Goal: Communication & Community: Answer question/provide support

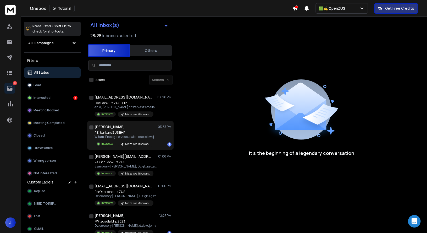
click at [151, 134] on p "RE: konkurs ZUS BHP" at bounding box center [123, 132] width 59 height 4
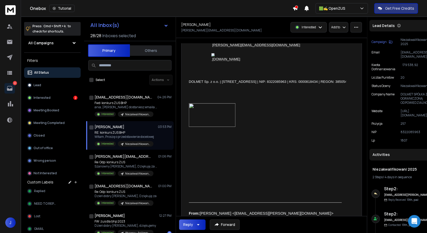
scroll to position [240, 0]
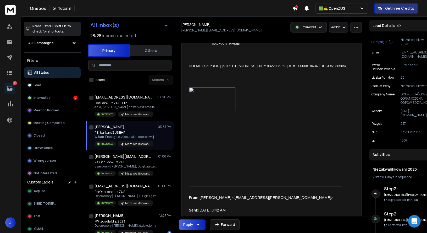
click at [92, 128] on button "button" at bounding box center [91, 127] width 4 height 4
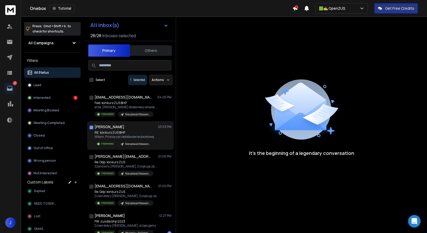
scroll to position [0, 0]
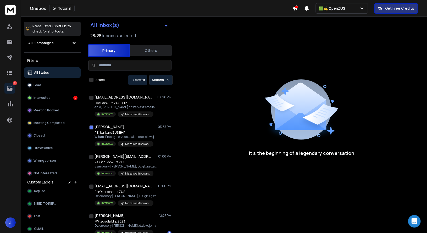
click at [167, 80] on icon "button" at bounding box center [168, 80] width 4 height 4
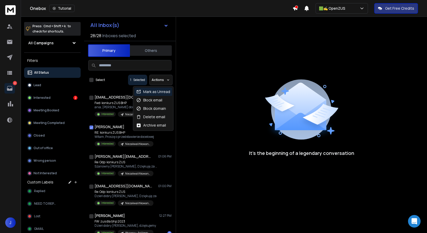
click at [159, 92] on div "Mark as Unread" at bounding box center [153, 91] width 34 height 5
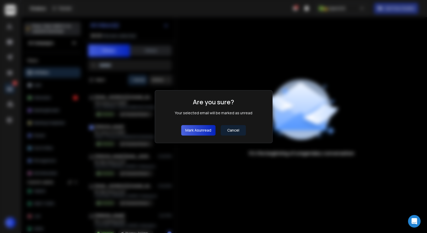
click at [203, 132] on p "Mark as unread" at bounding box center [198, 129] width 26 height 5
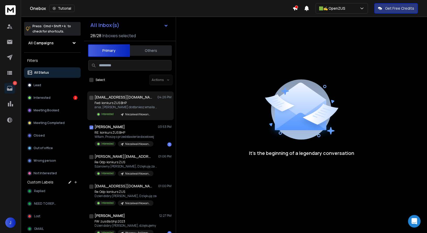
click at [133, 103] on p "Fwd: konkurs ZUS BHP" at bounding box center [125, 103] width 63 height 4
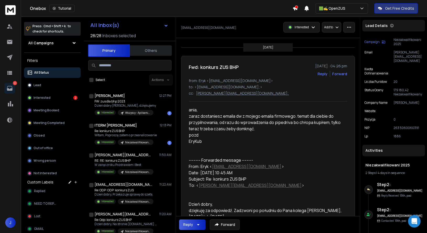
scroll to position [110, 0]
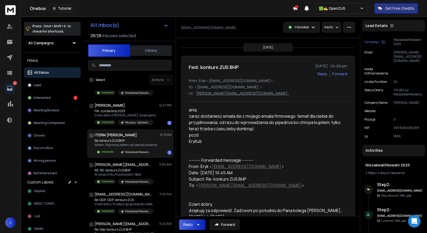
click at [140, 140] on p "Re: konkurs ZUS BHP" at bounding box center [125, 140] width 62 height 4
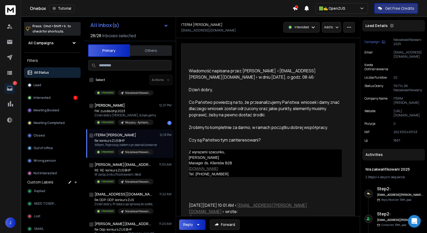
scroll to position [0, 0]
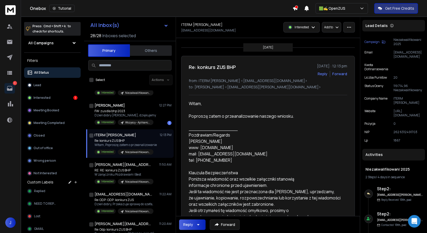
click at [91, 136] on button "button" at bounding box center [91, 135] width 4 height 4
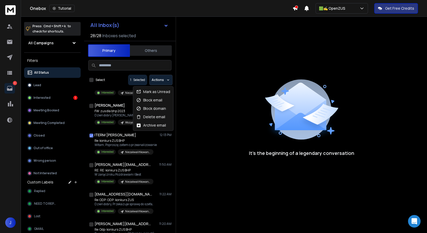
click at [162, 80] on p "Actions" at bounding box center [157, 80] width 12 height 4
click at [160, 92] on div "Mark as Unread" at bounding box center [153, 91] width 34 height 5
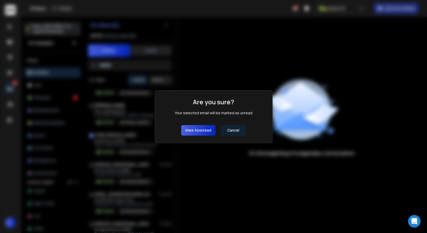
click at [203, 134] on button "Mark as unread" at bounding box center [198, 130] width 34 height 10
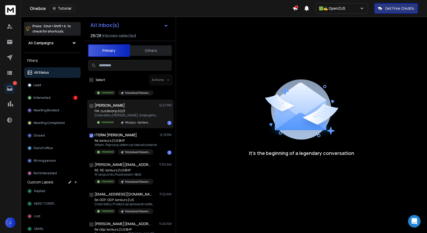
click at [148, 111] on p "FW: zus dla bhp 2023" at bounding box center [124, 111] width 61 height 4
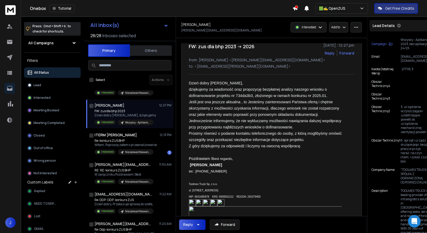
scroll to position [0, 0]
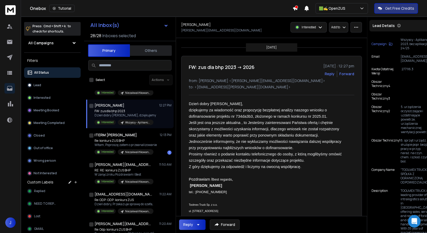
click at [198, 224] on icon "button" at bounding box center [198, 224] width 3 height 1
click at [197, 211] on p "Reply All" at bounding box center [195, 210] width 14 height 5
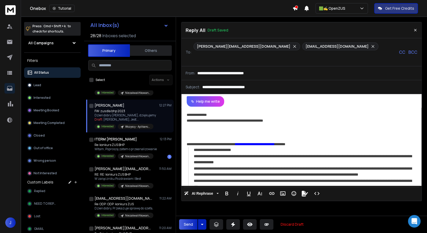
click at [256, 117] on div "**********" at bounding box center [301, 120] width 229 height 6
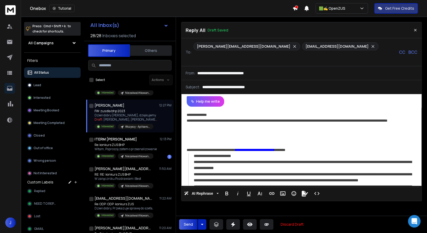
click at [236, 117] on div "**********" at bounding box center [301, 123] width 229 height 12
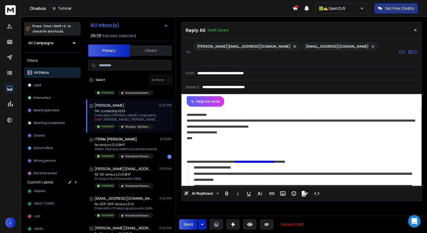
click at [403, 49] on p "CC" at bounding box center [402, 52] width 6 height 6
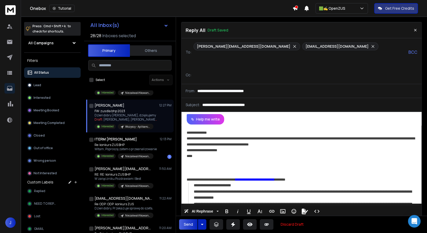
click at [197, 135] on div "**********" at bounding box center [301, 163] width 240 height 79
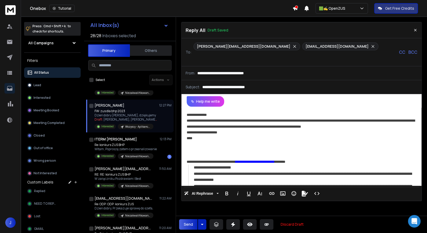
click at [234, 129] on div "**********" at bounding box center [301, 132] width 229 height 6
click at [399, 49] on p "CC" at bounding box center [402, 52] width 6 height 6
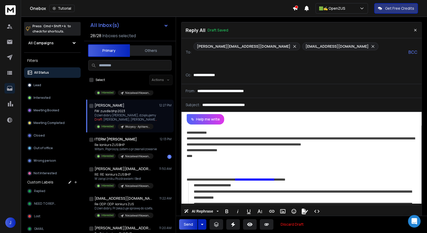
type input "**********"
type input "*"
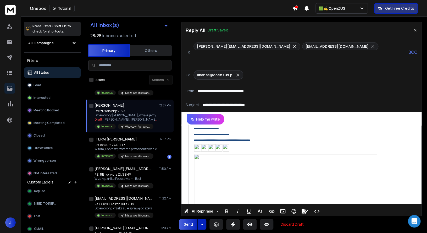
scroll to position [149, 0]
click at [189, 224] on button "Send" at bounding box center [188, 224] width 18 height 10
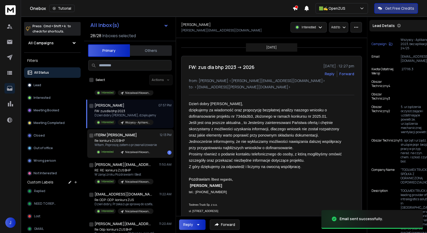
click at [133, 142] on p "Re: konkurs ZUS BHP" at bounding box center [125, 140] width 62 height 4
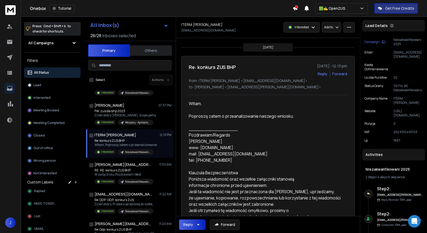
click at [198, 226] on icon "button" at bounding box center [198, 224] width 6 height 6
click at [198, 211] on p "Reply All" at bounding box center [195, 210] width 14 height 5
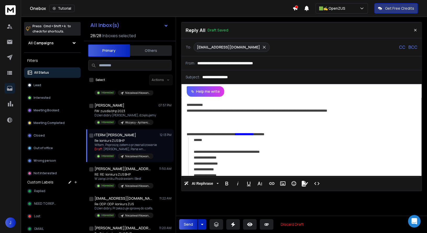
click at [305, 111] on div "**********" at bounding box center [301, 111] width 229 height 6
click at [355, 111] on div "**********" at bounding box center [301, 111] width 229 height 6
drag, startPoint x: 408, startPoint y: 111, endPoint x: 376, endPoint y: 110, distance: 32.2
click at [376, 110] on div "**********" at bounding box center [301, 111] width 229 height 6
click at [212, 106] on div "**********" at bounding box center [301, 136] width 240 height 79
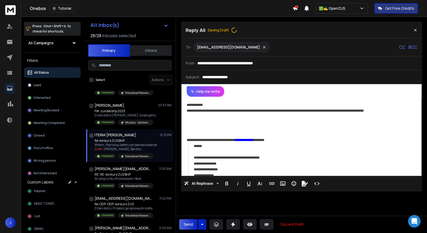
click at [261, 111] on div "**********" at bounding box center [301, 114] width 229 height 12
click at [310, 111] on div "**********" at bounding box center [301, 114] width 229 height 12
click at [250, 116] on div "**********" at bounding box center [301, 114] width 229 height 12
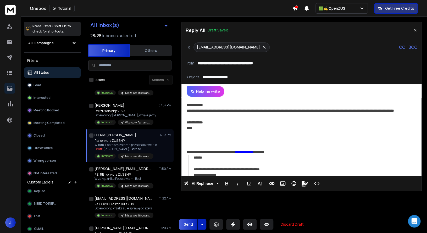
click at [257, 117] on div "**********" at bounding box center [301, 114] width 229 height 12
click at [404, 47] on p "CC" at bounding box center [402, 47] width 6 height 6
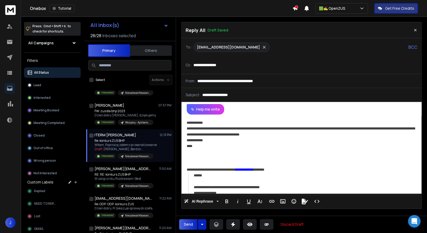
type input "**********"
click at [414, 47] on p "BCC" at bounding box center [412, 47] width 9 height 6
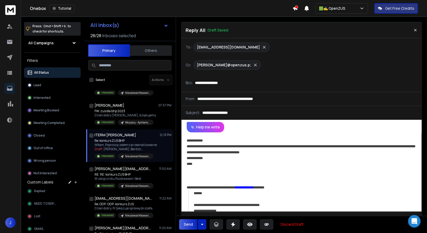
type input "**********"
click at [349, 152] on div "**********" at bounding box center [301, 171] width 240 height 79
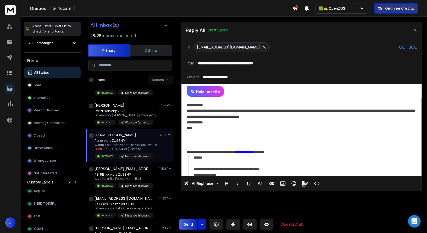
click at [353, 119] on div "**********" at bounding box center [301, 114] width 229 height 12
click at [403, 48] on p "CC" at bounding box center [402, 47] width 6 height 6
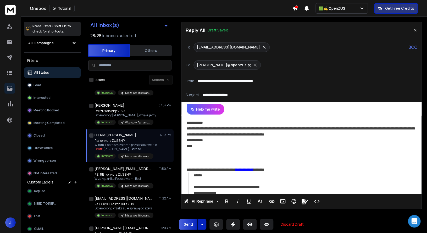
click at [304, 65] on div "[PERSON_NAME]@openzus.p;" at bounding box center [305, 64] width 224 height 9
click at [414, 48] on p "BCC" at bounding box center [412, 47] width 9 height 6
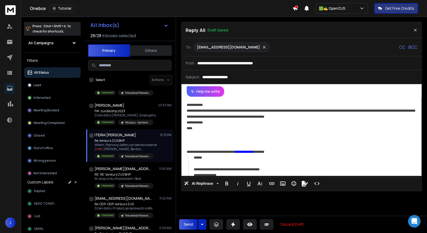
click at [294, 144] on div "**********" at bounding box center [301, 136] width 240 height 79
click at [188, 225] on button "Send" at bounding box center [188, 224] width 18 height 10
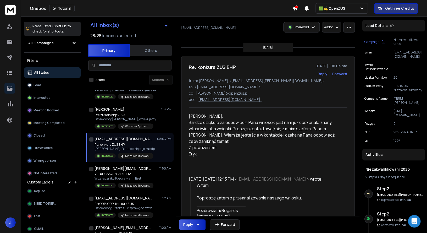
scroll to position [111, 0]
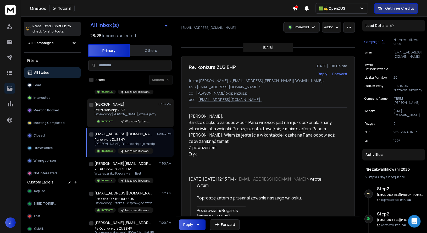
click at [132, 108] on p "FW: zus dla bhp 2023" at bounding box center [124, 110] width 61 height 4
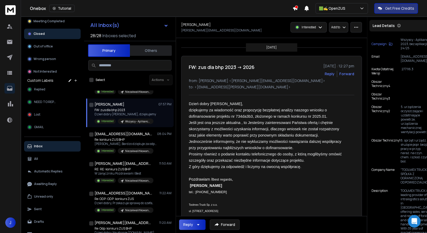
scroll to position [112, 0]
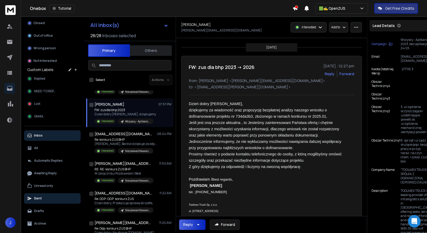
click at [38, 199] on p "Sent" at bounding box center [38, 198] width 8 height 4
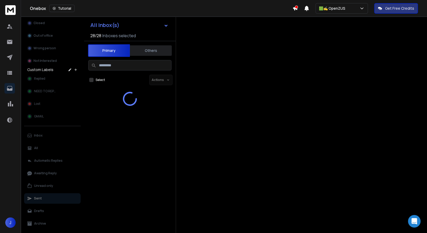
scroll to position [0, 0]
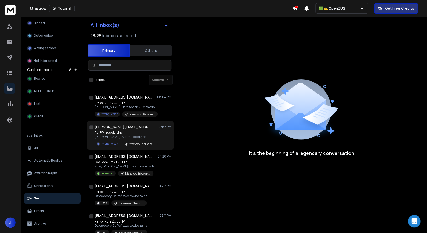
click at [133, 132] on p "Re: FW: zus dla bhp" at bounding box center [125, 132] width 63 height 4
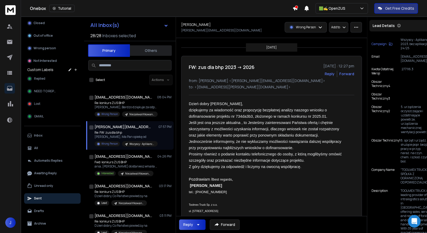
click at [138, 128] on h1 "[PERSON_NAME][EMAIL_ADDRESS][DOMAIN_NAME] +1" at bounding box center [123, 126] width 58 height 5
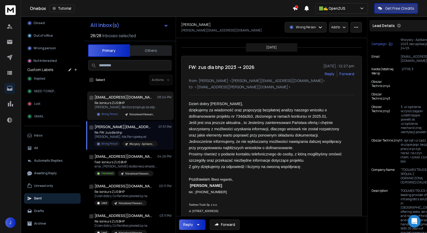
click at [112, 100] on div "[EMAIL_ADDRESS][DOMAIN_NAME] 08:04 PM Re: konkurs ZUS BHP [PERSON_NAME], Bardzo…" at bounding box center [132, 105] width 77 height 22
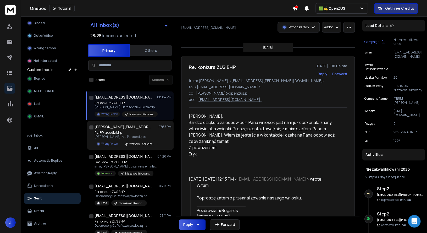
click at [116, 127] on h1 "[PERSON_NAME][EMAIL_ADDRESS][DOMAIN_NAME] +1" at bounding box center [123, 126] width 58 height 5
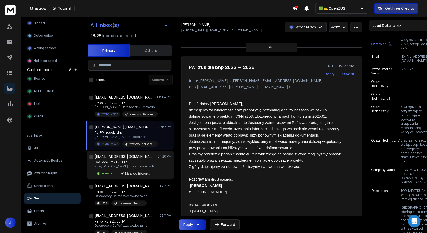
click at [120, 156] on h1 "[EMAIL_ADDRESS][DOMAIN_NAME];" at bounding box center [123, 156] width 58 height 5
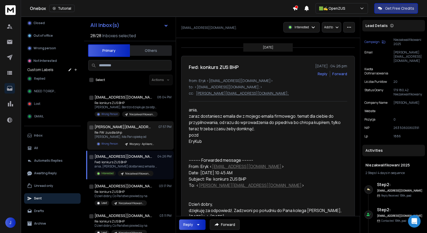
click at [117, 126] on h1 "[PERSON_NAME][EMAIL_ADDRESS][DOMAIN_NAME] +1" at bounding box center [123, 126] width 58 height 5
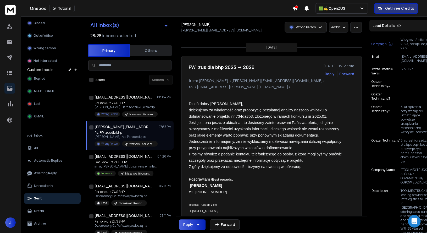
click at [198, 225] on icon "button" at bounding box center [198, 224] width 6 height 6
click at [196, 210] on p "Reply All" at bounding box center [195, 210] width 14 height 5
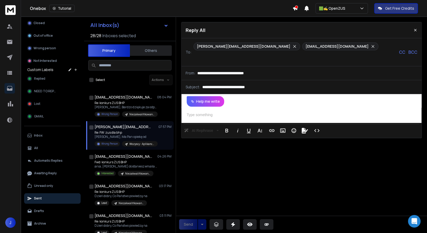
click at [212, 141] on div "**********" at bounding box center [301, 110] width 240 height 176
click at [238, 94] on div "Help me write" at bounding box center [301, 101] width 240 height 14
click at [235, 112] on div at bounding box center [301, 115] width 229 height 6
click at [415, 32] on icon at bounding box center [415, 30] width 4 height 4
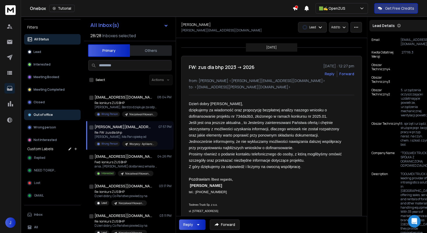
scroll to position [0, 0]
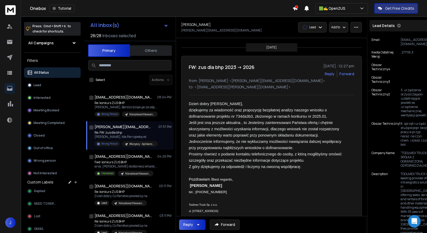
click at [46, 72] on p "All Status" at bounding box center [41, 72] width 15 height 4
click at [40, 72] on p "All Status" at bounding box center [41, 72] width 15 height 4
click at [120, 133] on p "Re: FW: zus dla bhp" at bounding box center [125, 132] width 63 height 4
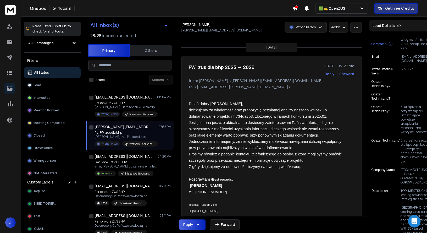
click at [196, 223] on icon "button" at bounding box center [198, 224] width 6 height 6
click at [198, 214] on p "Reply All" at bounding box center [191, 210] width 23 height 7
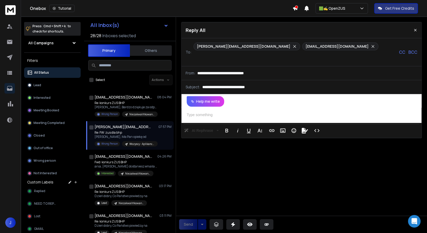
click at [218, 112] on div at bounding box center [301, 115] width 229 height 6
click at [415, 31] on icon at bounding box center [415, 30] width 4 height 4
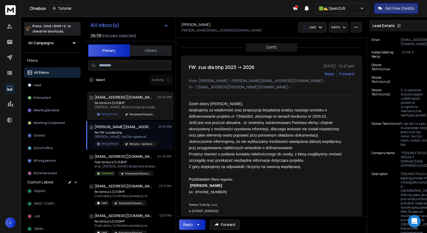
click at [107, 99] on h1 "[EMAIL_ADDRESS][DOMAIN_NAME]" at bounding box center [123, 96] width 58 height 5
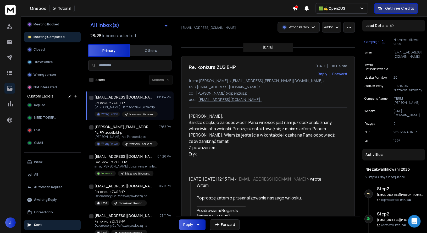
scroll to position [112, 0]
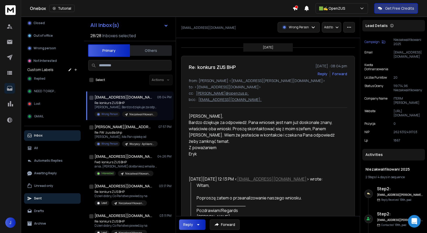
click at [42, 137] on p "Inbox" at bounding box center [38, 135] width 9 height 4
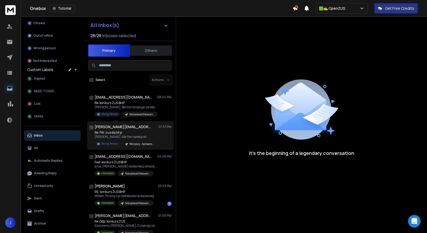
click at [124, 131] on p "Re: FW: zus dla bhp" at bounding box center [125, 132] width 63 height 4
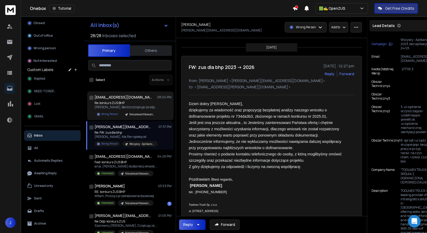
click at [123, 98] on div "[EMAIL_ADDRESS][DOMAIN_NAME] 08:04 PM" at bounding box center [132, 96] width 77 height 5
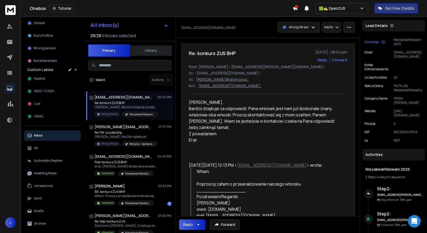
scroll to position [16, 0]
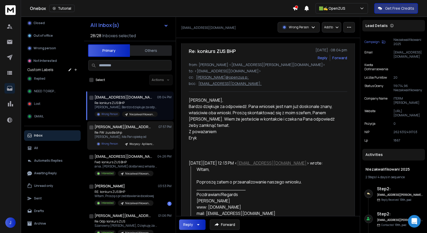
click at [123, 135] on p "[PERSON_NAME], Ma Pan opiekę od" at bounding box center [125, 136] width 63 height 4
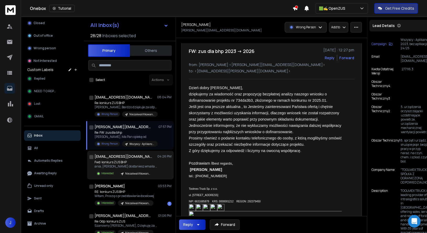
click at [121, 165] on p "ania, [PERSON_NAME] dostaniesz emaila dw z" at bounding box center [125, 166] width 63 height 4
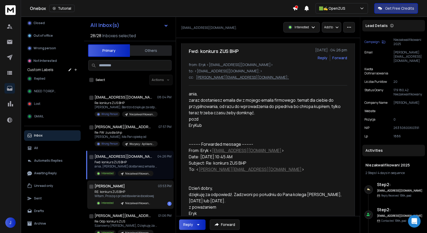
click at [124, 185] on div "[PERSON_NAME] 03:53 PM" at bounding box center [132, 185] width 77 height 5
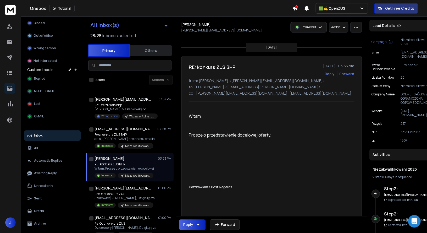
scroll to position [28, 0]
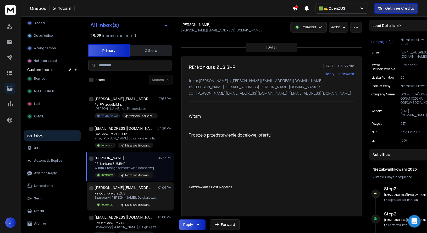
click at [126, 193] on p "Re: Odp: konkurs ZUS" at bounding box center [125, 193] width 63 height 4
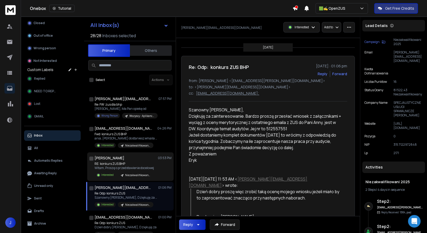
click at [136, 168] on p "Witam, Proszę o przedstawienie docelowej" at bounding box center [123, 168] width 59 height 4
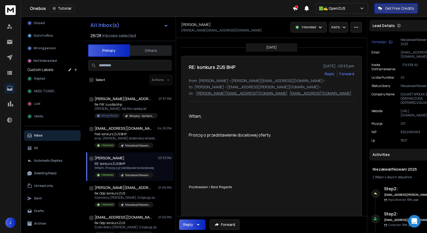
click at [94, 158] on div "[PERSON_NAME] 03:53 PM RE: konkurs ZUS BHP Witam, Proszę o przedstawienie docel…" at bounding box center [130, 166] width 86 height 29
click at [92, 159] on button "button" at bounding box center [91, 158] width 4 height 4
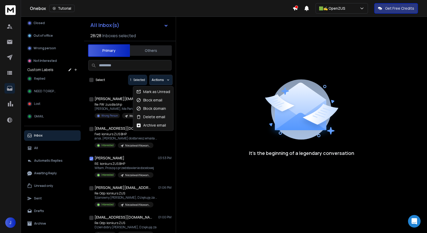
click at [159, 80] on p "Actions" at bounding box center [157, 80] width 12 height 4
click at [158, 92] on div "Mark as Unread" at bounding box center [153, 91] width 34 height 5
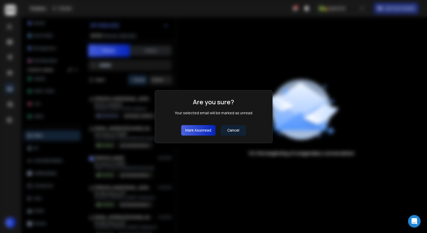
click at [207, 132] on p "Mark as unread" at bounding box center [198, 129] width 26 height 5
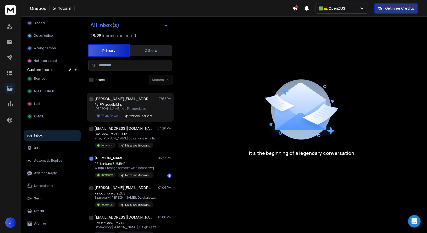
click at [135, 105] on p "Re: FW: zus dla bhp" at bounding box center [125, 104] width 63 height 4
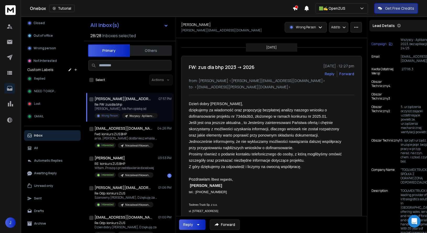
click at [197, 226] on icon "button" at bounding box center [198, 224] width 6 height 6
click at [197, 212] on p "Reply All" at bounding box center [195, 210] width 14 height 5
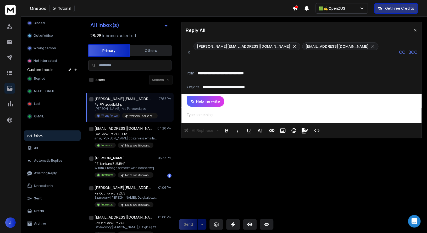
click at [203, 112] on div at bounding box center [301, 115] width 229 height 6
click at [235, 112] on div at bounding box center [301, 115] width 229 height 6
click at [416, 31] on icon at bounding box center [415, 30] width 4 height 4
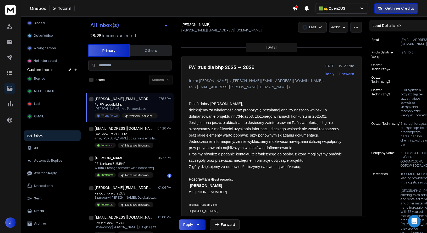
click at [324, 74] on button "Reply" at bounding box center [329, 73] width 10 height 5
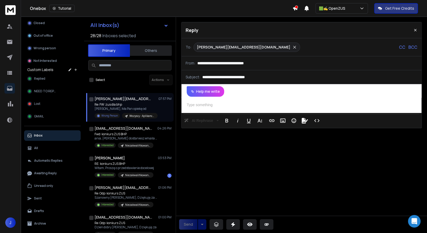
click at [237, 101] on div at bounding box center [301, 105] width 240 height 16
click at [203, 226] on div "Send" at bounding box center [192, 224] width 27 height 10
click at [203, 227] on div "Send" at bounding box center [192, 224] width 27 height 10
click at [401, 49] on p "CC" at bounding box center [402, 47] width 6 height 6
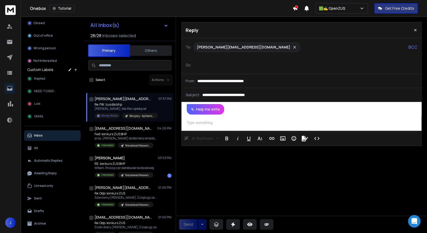
click at [414, 31] on icon at bounding box center [415, 30] width 4 height 4
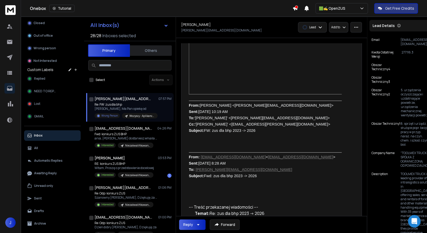
scroll to position [212, 0]
drag, startPoint x: 296, startPoint y: 111, endPoint x: 236, endPoint y: 112, distance: 60.4
click at [236, 112] on span "[PERSON_NAME] <[PERSON_NAME][EMAIL_ADDRESS][DOMAIN_NAME]> Sent: [DATE] 10:19 AM…" at bounding box center [261, 116] width 144 height 29
copy span "[PERSON_NAME][EMAIL_ADDRESS][DOMAIN_NAME]"
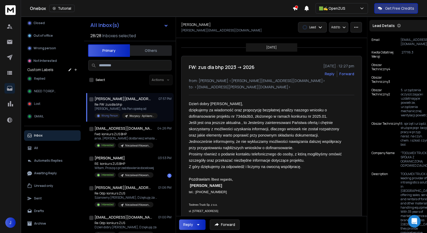
scroll to position [26, 0]
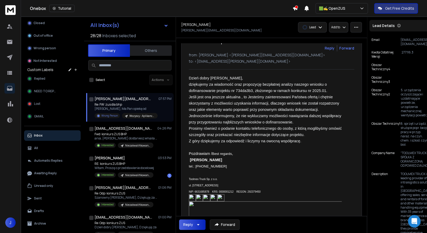
click at [198, 227] on icon "button" at bounding box center [198, 224] width 6 height 6
click at [195, 214] on p "Reply All" at bounding box center [191, 210] width 23 height 7
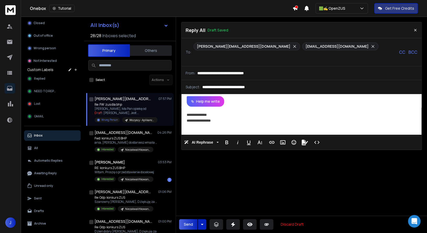
click at [418, 28] on div "Reply All Draft Saved" at bounding box center [301, 30] width 240 height 16
click at [416, 30] on icon at bounding box center [415, 30] width 4 height 4
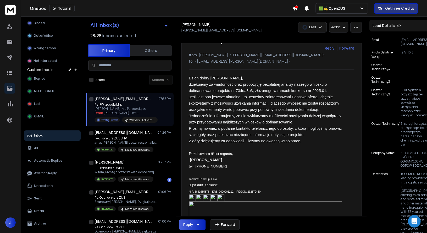
click at [124, 102] on div "[PERSON_NAME][EMAIL_ADDRESS][DOMAIN_NAME] +1 07:57 PM Re: FW: zus dla bhp [PERS…" at bounding box center [132, 109] width 77 height 26
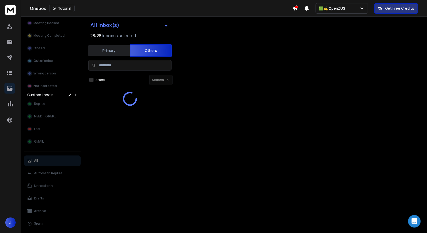
click at [149, 50] on button "Others" at bounding box center [151, 50] width 42 height 13
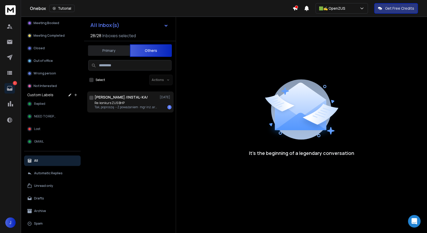
click at [122, 107] on p "Tak, poproszę -- Z poważaniem mgr inż. arch. [PERSON_NAME]" at bounding box center [125, 107] width 63 height 4
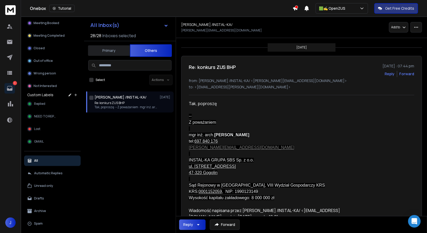
click at [93, 97] on button "button" at bounding box center [91, 98] width 4 height 4
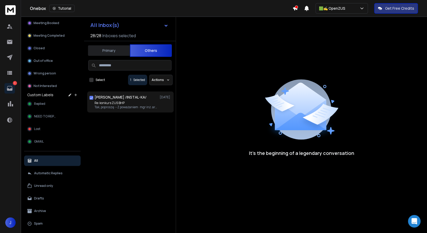
click at [90, 98] on button "button" at bounding box center [91, 98] width 4 height 4
click at [130, 102] on p "Re: konkurs ZUS BHP" at bounding box center [125, 103] width 63 height 4
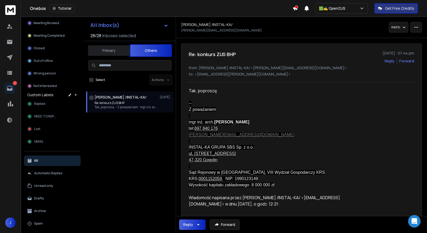
scroll to position [0, 0]
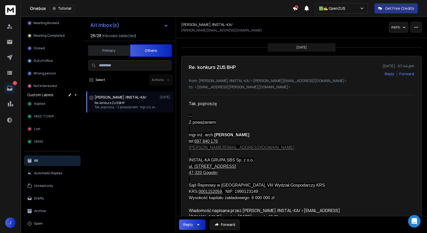
click at [92, 98] on button "button" at bounding box center [91, 98] width 4 height 4
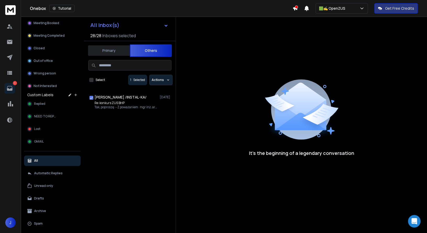
click at [160, 80] on p "Actions" at bounding box center [157, 80] width 12 height 4
click at [163, 148] on div "All Inbox(s) 28 / 28 Inboxes selected Primary Others Select 1 Selected Actions …" at bounding box center [130, 133] width 92 height 233
click at [167, 80] on icon "button" at bounding box center [168, 80] width 4 height 4
click at [146, 151] on div "All Inbox(s) 28 / 28 Inboxes selected Primary Others Select 1 Selected Actions …" at bounding box center [130, 133] width 92 height 233
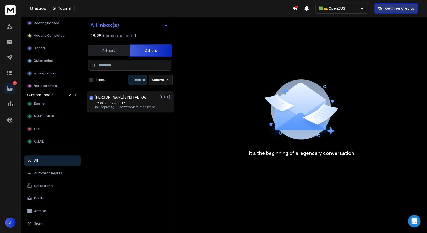
click at [92, 98] on button "button" at bounding box center [91, 98] width 4 height 4
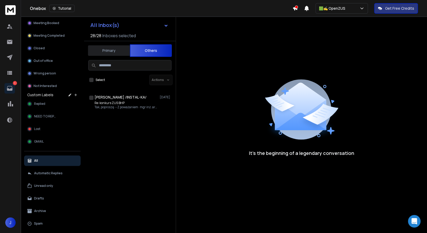
click at [113, 50] on button "Primary" at bounding box center [109, 51] width 42 height 12
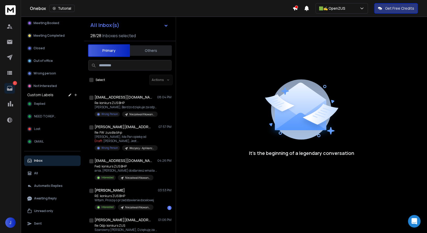
click at [153, 51] on button "Others" at bounding box center [151, 51] width 42 height 12
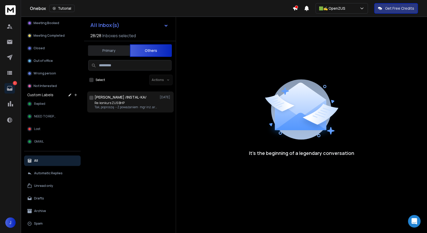
click at [125, 100] on div "[PERSON_NAME] /INSTAL-KA/ [DATE] Re: konkurs ZUS BHP Tak, poproszę -- Z poważan…" at bounding box center [132, 101] width 77 height 15
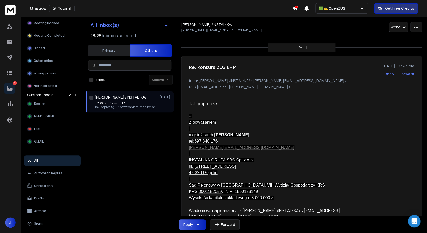
click at [199, 226] on icon "button" at bounding box center [198, 224] width 6 height 6
click at [198, 210] on p "Reply All" at bounding box center [195, 210] width 14 height 5
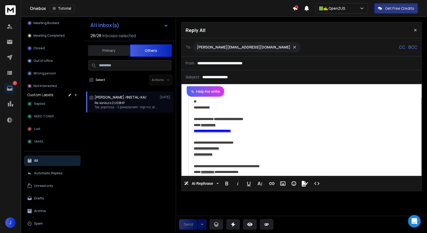
scroll to position [0, 0]
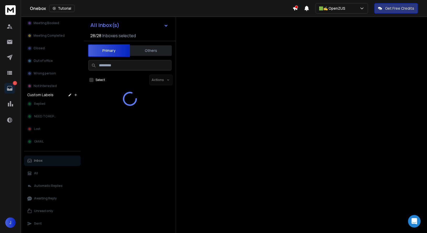
click at [107, 50] on button "Primary" at bounding box center [109, 50] width 42 height 13
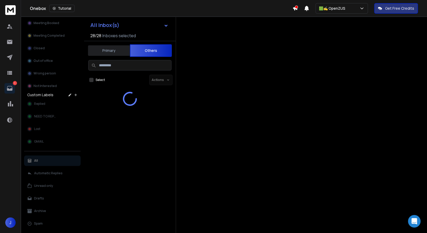
click at [148, 47] on button "Others" at bounding box center [151, 50] width 42 height 13
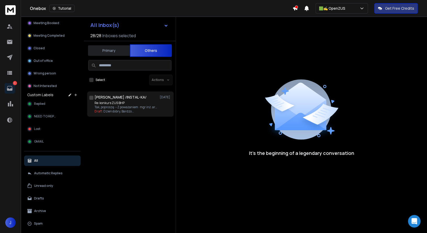
click at [130, 110] on span "Dzień dobry, Bardzo ..." at bounding box center [118, 111] width 31 height 4
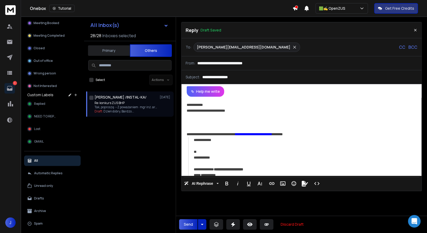
click at [111, 49] on button "Primary" at bounding box center [109, 51] width 42 height 12
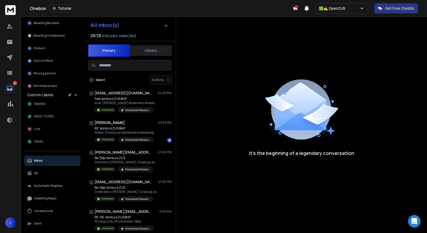
scroll to position [70, 0]
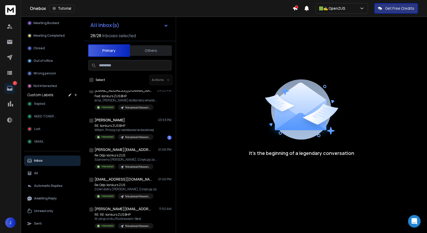
click at [134, 154] on p "Re: Odp: konkurs ZUS" at bounding box center [125, 155] width 63 height 4
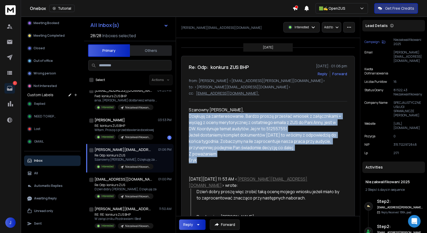
drag, startPoint x: 198, startPoint y: 160, endPoint x: 188, endPoint y: 117, distance: 43.7
copy div "Dziękuję za zainteresowanie. Bardzo proszę przesłać wniosek z załącznikami + wy…"
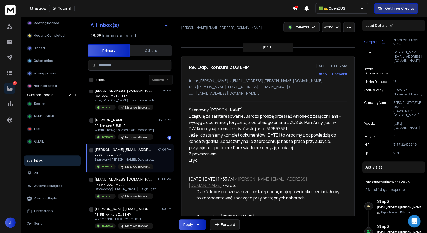
click at [150, 52] on button "Others" at bounding box center [151, 51] width 42 height 12
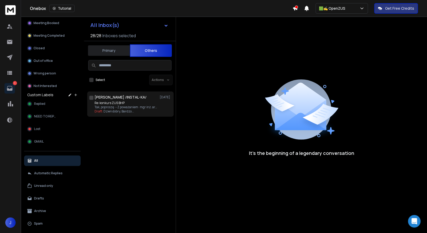
click at [128, 101] on p "Re: konkurs ZUS BHP" at bounding box center [125, 103] width 63 height 4
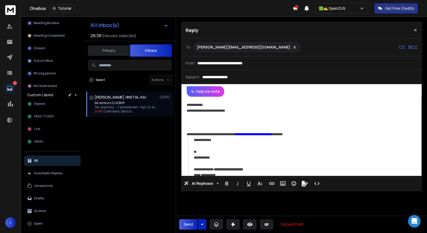
click at [247, 111] on div "**********" at bounding box center [301, 111] width 229 height 6
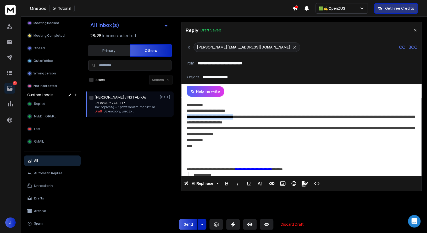
drag, startPoint x: 246, startPoint y: 117, endPoint x: 182, endPoint y: 116, distance: 64.6
click at [182, 116] on div "**********" at bounding box center [301, 136] width 240 height 79
click at [402, 49] on p "CC" at bounding box center [402, 47] width 6 height 6
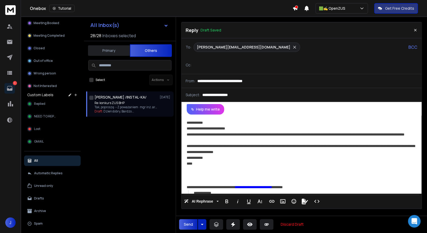
click at [230, 66] on input at bounding box center [211, 64] width 37 height 9
type input "**********"
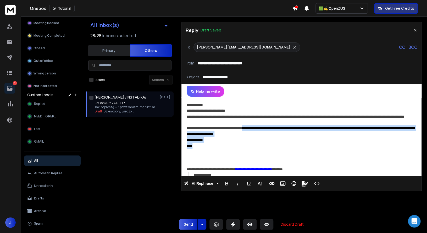
drag, startPoint x: 260, startPoint y: 146, endPoint x: 254, endPoint y: 145, distance: 6.0
click at [254, 145] on div "**********" at bounding box center [301, 136] width 240 height 79
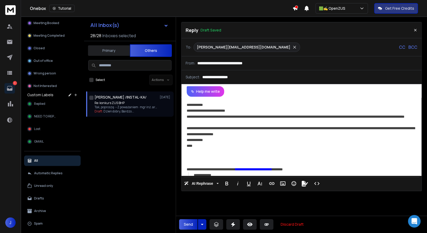
click at [257, 124] on div "**********" at bounding box center [301, 120] width 229 height 12
drag, startPoint x: 259, startPoint y: 128, endPoint x: 253, endPoint y: 128, distance: 6.0
click at [253, 128] on div "**********" at bounding box center [301, 131] width 229 height 12
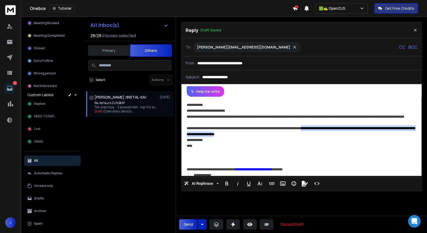
drag, startPoint x: 336, startPoint y: 127, endPoint x: 290, endPoint y: 135, distance: 45.9
click at [290, 135] on div "**********" at bounding box center [301, 131] width 229 height 12
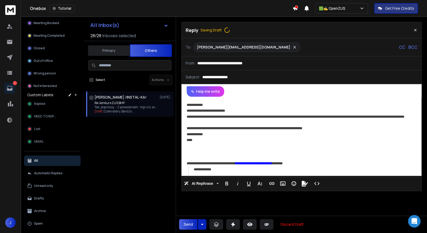
click at [344, 130] on div "**********" at bounding box center [301, 128] width 229 height 6
click at [273, 109] on div "**********" at bounding box center [301, 111] width 229 height 6
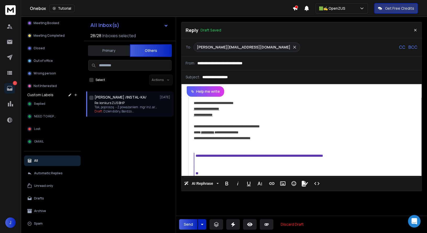
scroll to position [0, 0]
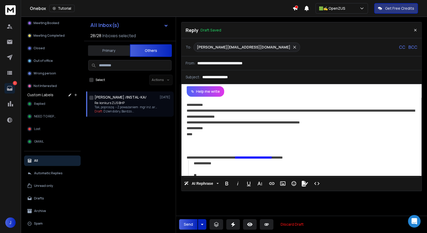
drag, startPoint x: 255, startPoint y: 78, endPoint x: 201, endPoint y: 77, distance: 53.7
click at [202, 77] on input "**********" at bounding box center [309, 76] width 215 height 5
type input "**********"
click at [403, 49] on p "CC" at bounding box center [402, 47] width 6 height 6
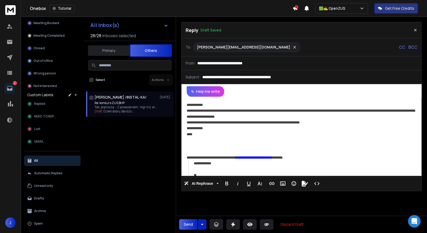
scroll to position [15, 0]
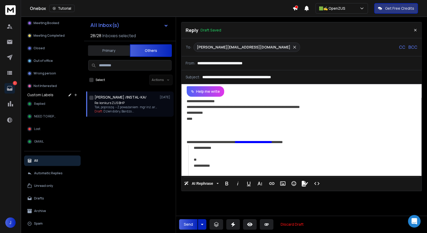
click at [249, 116] on div "****" at bounding box center [301, 119] width 229 height 6
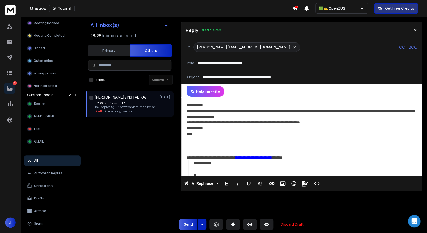
click at [189, 224] on button "Send" at bounding box center [188, 224] width 18 height 10
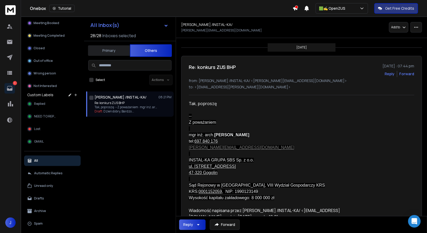
click at [92, 98] on button "button" at bounding box center [91, 98] width 4 height 4
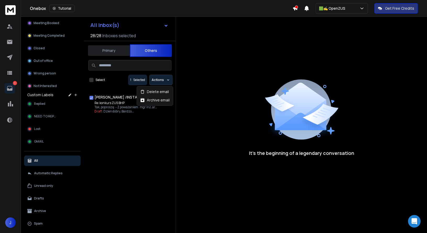
click at [162, 76] on button "Actions" at bounding box center [160, 80] width 23 height 10
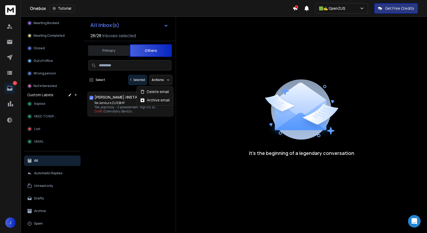
click at [93, 96] on div at bounding box center [91, 104] width 4 height 17
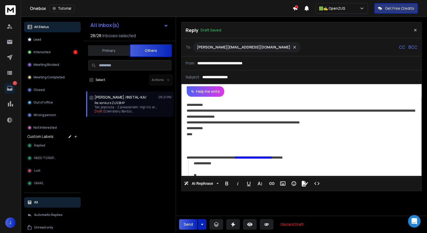
scroll to position [0, 0]
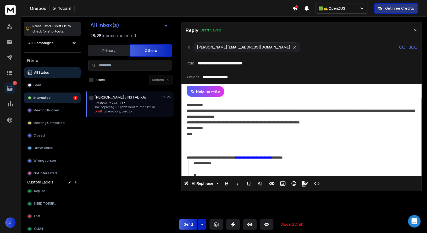
click at [47, 100] on p "Interested" at bounding box center [41, 98] width 17 height 4
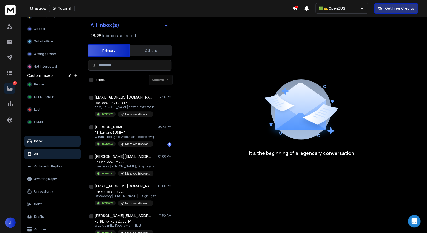
scroll to position [108, 0]
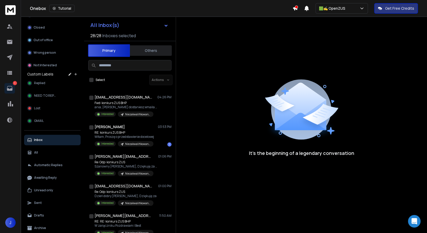
click at [46, 138] on button "Inbox" at bounding box center [52, 139] width 57 height 10
click at [154, 50] on button "Others" at bounding box center [151, 51] width 42 height 12
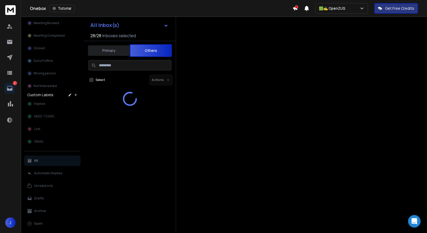
scroll to position [87, 0]
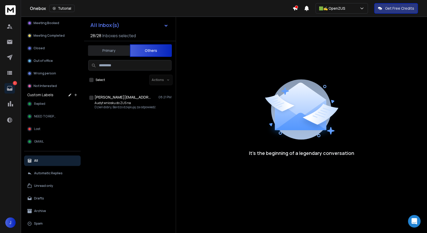
click at [110, 51] on button "Primary" at bounding box center [109, 51] width 42 height 12
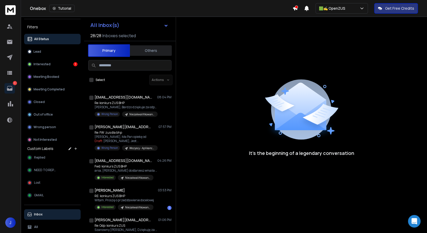
scroll to position [0, 0]
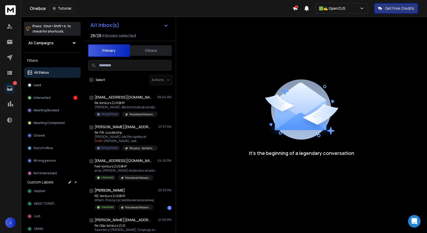
click at [43, 69] on button "All Status" at bounding box center [52, 72] width 57 height 10
click at [43, 73] on p "All Status" at bounding box center [41, 72] width 15 height 4
click at [48, 72] on p "All Status" at bounding box center [41, 72] width 15 height 4
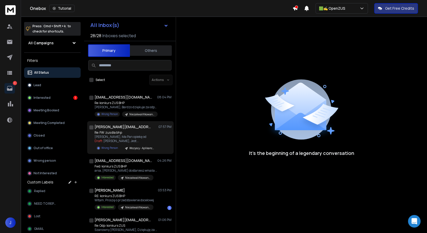
click at [147, 135] on p "[PERSON_NAME], Ma Pan opiekę od" at bounding box center [125, 136] width 63 height 4
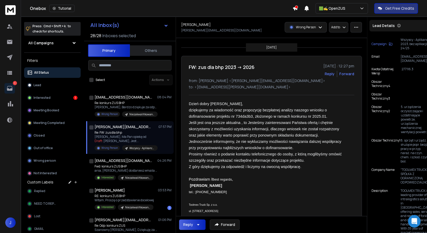
click at [118, 137] on p "[PERSON_NAME], Ma Pan opiekę od" at bounding box center [125, 136] width 63 height 4
click at [107, 141] on span "[PERSON_NAME], Jest ..." at bounding box center [120, 140] width 35 height 4
click at [99, 140] on span "Draft:" at bounding box center [98, 140] width 8 height 4
click at [138, 136] on p "[PERSON_NAME], Ma Pan opiekę od" at bounding box center [125, 136] width 63 height 4
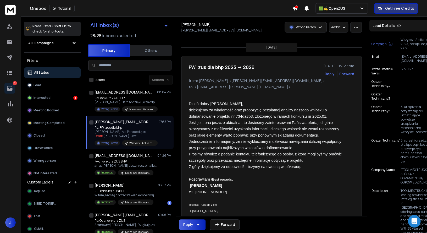
click at [148, 122] on h1 "[PERSON_NAME][EMAIL_ADDRESS][DOMAIN_NAME] +1" at bounding box center [123, 121] width 58 height 5
click at [92, 123] on button "button" at bounding box center [91, 122] width 4 height 4
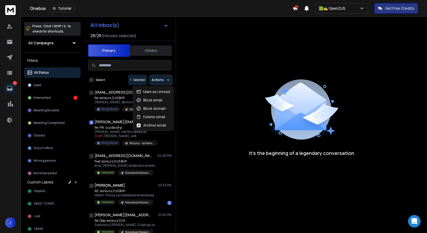
click at [170, 81] on button "Actions" at bounding box center [160, 80] width 23 height 10
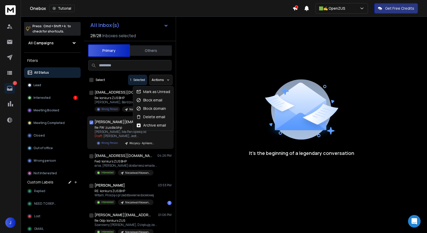
click at [91, 122] on button "button" at bounding box center [91, 122] width 4 height 4
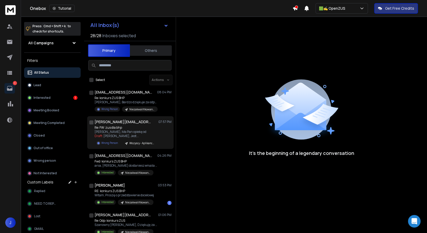
click at [104, 136] on span "[PERSON_NAME], Jest ..." at bounding box center [120, 135] width 35 height 4
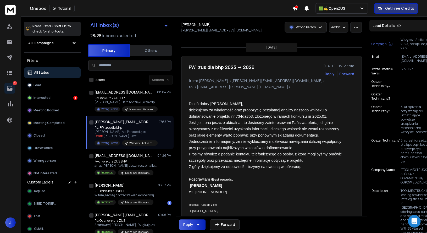
click at [161, 122] on p "07:57 PM" at bounding box center [164, 122] width 13 height 4
click at [141, 120] on h1 "[PERSON_NAME][EMAIL_ADDRESS][DOMAIN_NAME] +1" at bounding box center [123, 121] width 58 height 5
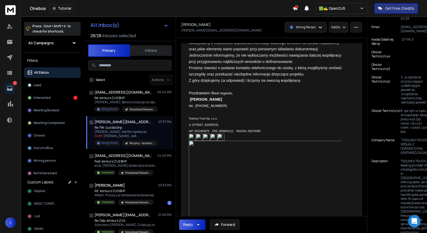
scroll to position [0, 0]
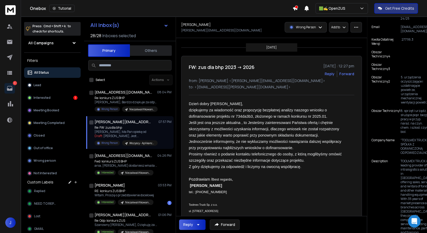
click at [196, 230] on div "Reply Forward" at bounding box center [271, 224] width 191 height 17
click at [191, 226] on div "Reply" at bounding box center [188, 224] width 10 height 5
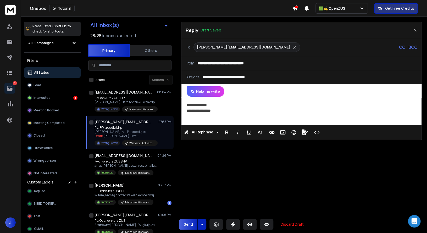
click at [225, 110] on div "**********" at bounding box center [301, 111] width 229 height 6
click at [98, 136] on span "Draft:" at bounding box center [98, 135] width 8 height 4
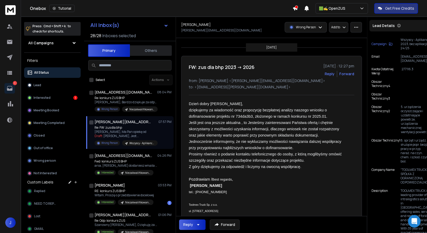
click at [98, 136] on span "Draft:" at bounding box center [98, 135] width 8 height 4
click at [134, 135] on span "[PERSON_NAME], Jest ..." at bounding box center [120, 135] width 35 height 4
click at [199, 225] on icon "button" at bounding box center [198, 224] width 6 height 6
click at [197, 212] on p "Reply All" at bounding box center [195, 210] width 14 height 5
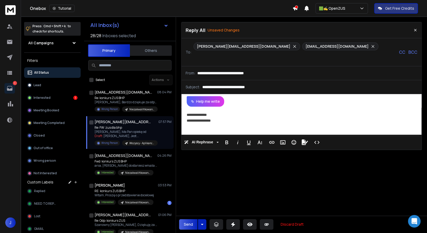
scroll to position [5, 0]
click at [415, 29] on icon at bounding box center [415, 30] width 4 height 4
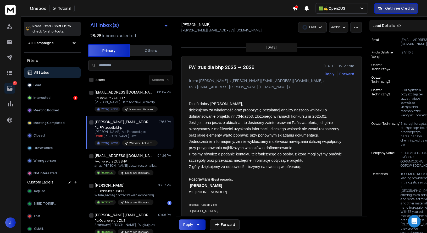
click at [197, 223] on icon "button" at bounding box center [198, 224] width 6 height 6
click at [194, 199] on p "Reply" at bounding box center [193, 200] width 10 height 5
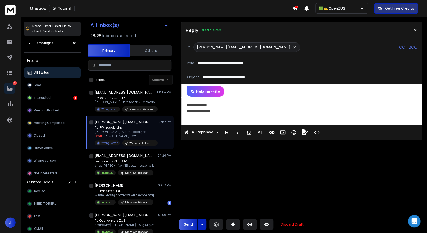
click at [414, 33] on div "Reply Draft Saved" at bounding box center [301, 30] width 240 height 16
click at [415, 30] on icon at bounding box center [415, 30] width 4 height 4
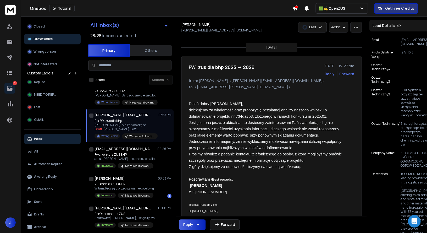
scroll to position [112, 0]
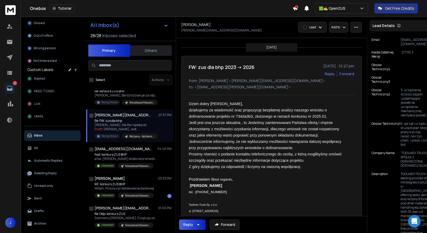
click at [49, 135] on button "Inbox" at bounding box center [52, 135] width 57 height 10
click at [42, 198] on button "Sent" at bounding box center [52, 198] width 57 height 10
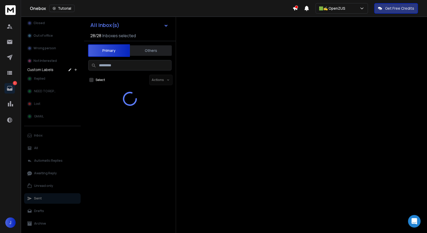
scroll to position [0, 0]
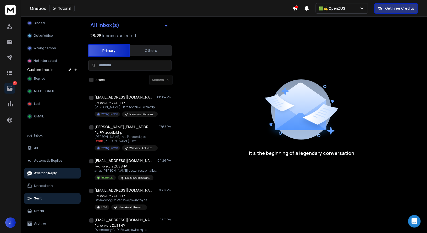
click at [43, 173] on p "Awaiting Reply" at bounding box center [45, 173] width 23 height 4
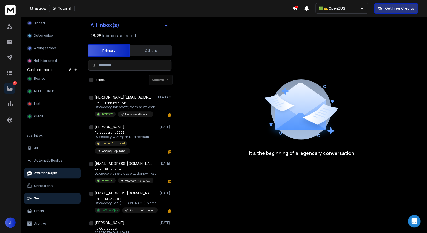
click at [41, 200] on p "Sent" at bounding box center [38, 198] width 8 height 4
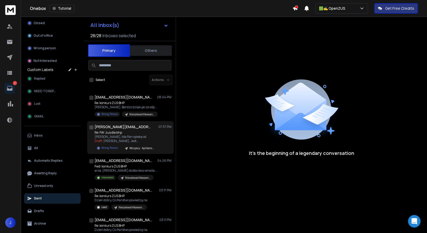
click at [135, 135] on p "[PERSON_NAME], Ma Pan opiekę od" at bounding box center [125, 136] width 63 height 4
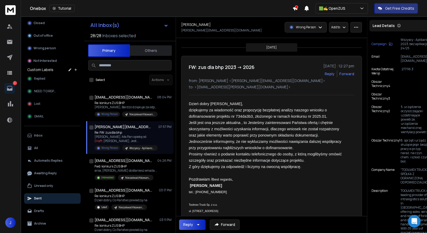
click at [111, 141] on span "[PERSON_NAME], Jest ..." at bounding box center [120, 140] width 35 height 4
click at [197, 223] on icon "button" at bounding box center [198, 224] width 6 height 6
click at [196, 210] on p "Reply All" at bounding box center [195, 210] width 14 height 5
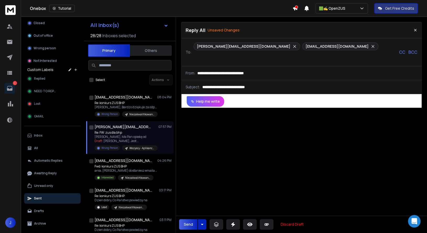
scroll to position [112, 0]
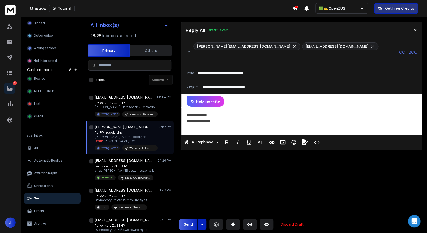
click at [219, 117] on div "**********" at bounding box center [301, 120] width 229 height 6
click at [218, 137] on button "AI Rephrase AI Rephrase" at bounding box center [201, 142] width 37 height 10
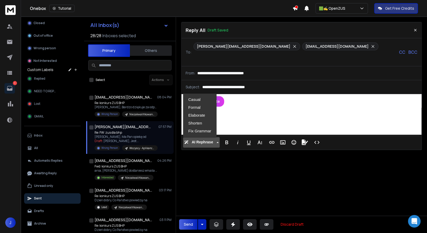
click at [271, 117] on div "**********" at bounding box center [301, 120] width 229 height 6
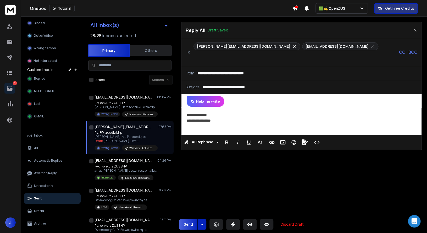
click at [204, 225] on icon "button" at bounding box center [202, 224] width 6 height 6
click at [295, 225] on button "Discard Draft" at bounding box center [291, 224] width 31 height 10
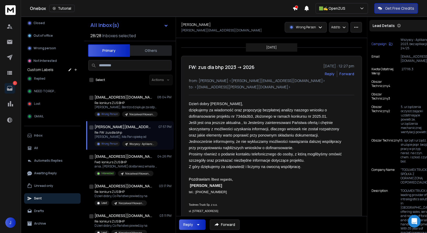
click at [352, 29] on button "button" at bounding box center [356, 27] width 12 height 10
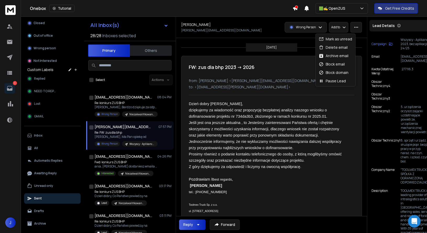
scroll to position [112, 0]
click at [278, 158] on span "Prosimy również o podanie kontaktu telefonicznego do osoby, z którą moglibyśmy …" at bounding box center [266, 157] width 154 height 10
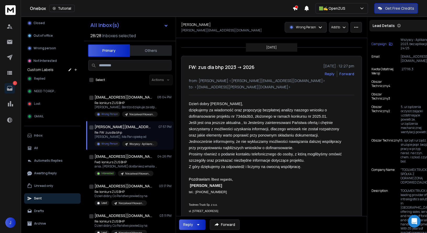
click at [318, 28] on icon at bounding box center [319, 27] width 3 height 2
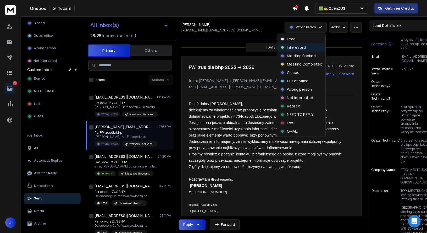
click at [304, 47] on p "Interested" at bounding box center [296, 47] width 19 height 5
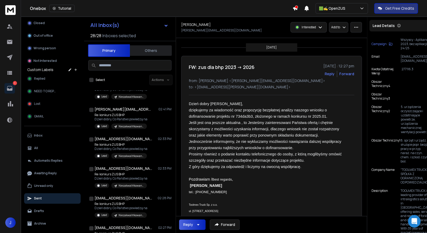
scroll to position [0, 0]
